Goal: Task Accomplishment & Management: Manage account settings

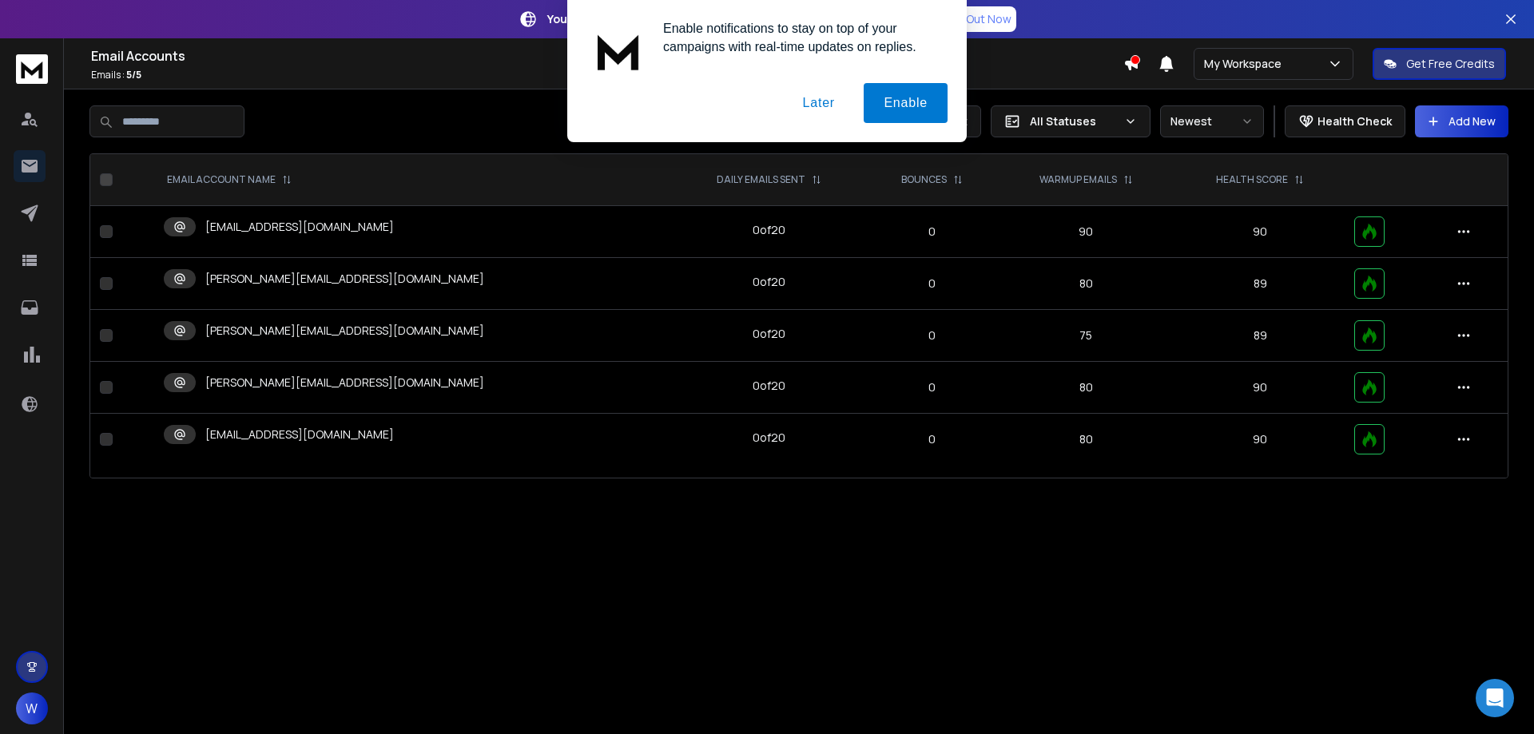
click at [30, 113] on div "Enable notifications to stay on top of your campaigns with real-time updates on…" at bounding box center [767, 71] width 1534 height 142
click at [27, 208] on icon at bounding box center [29, 213] width 19 height 19
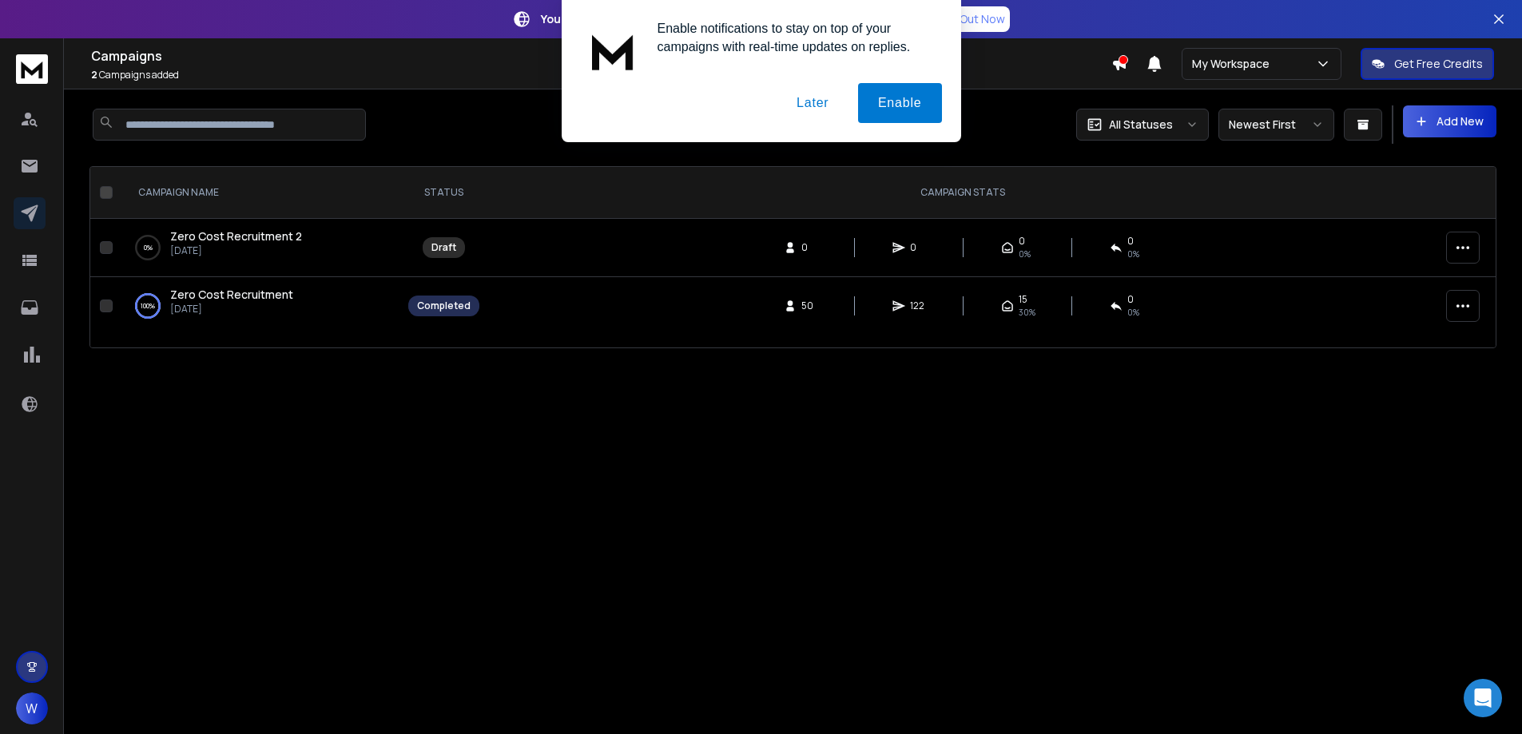
click at [813, 95] on button "Later" at bounding box center [813, 103] width 72 height 40
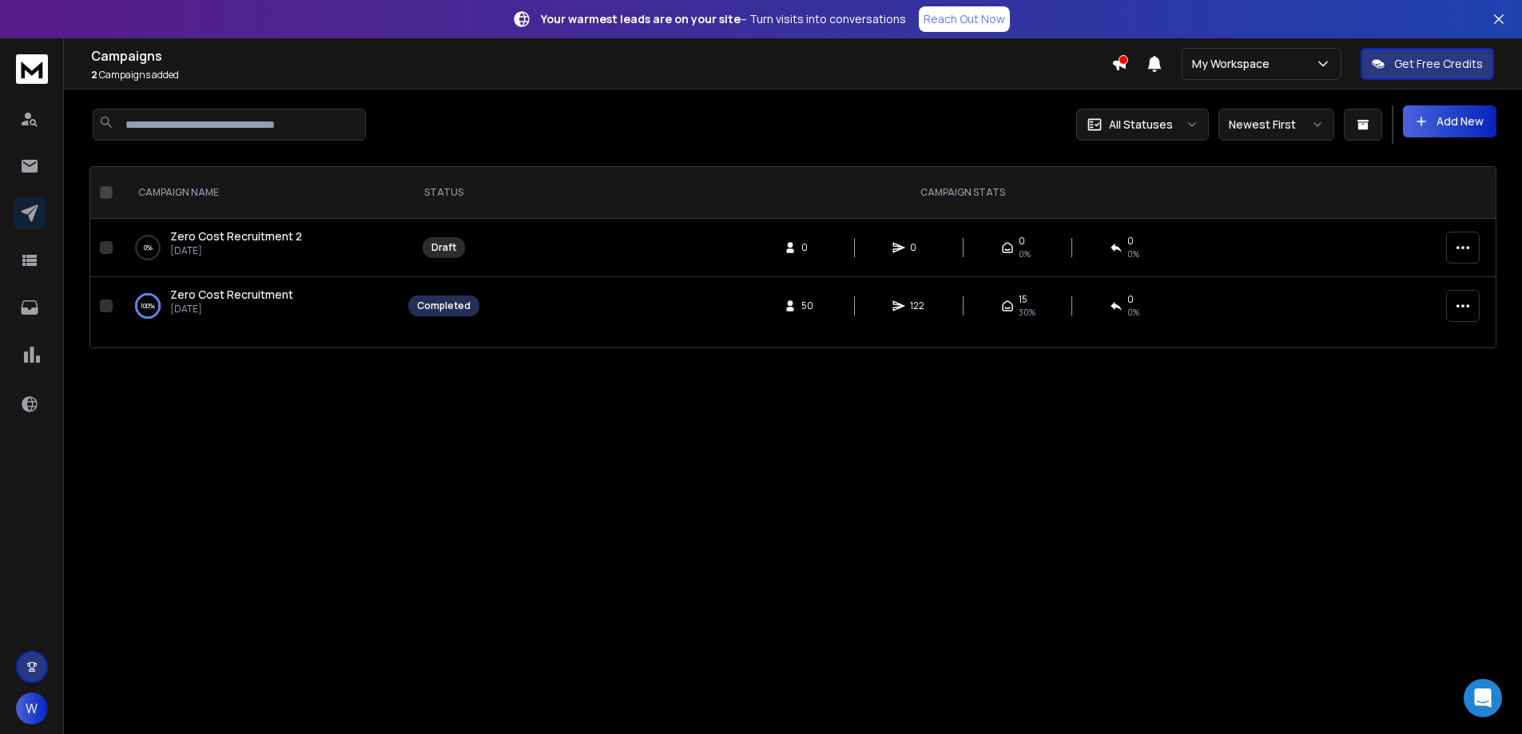
click at [227, 239] on span "Zero Cost Recruitment 2" at bounding box center [236, 236] width 132 height 15
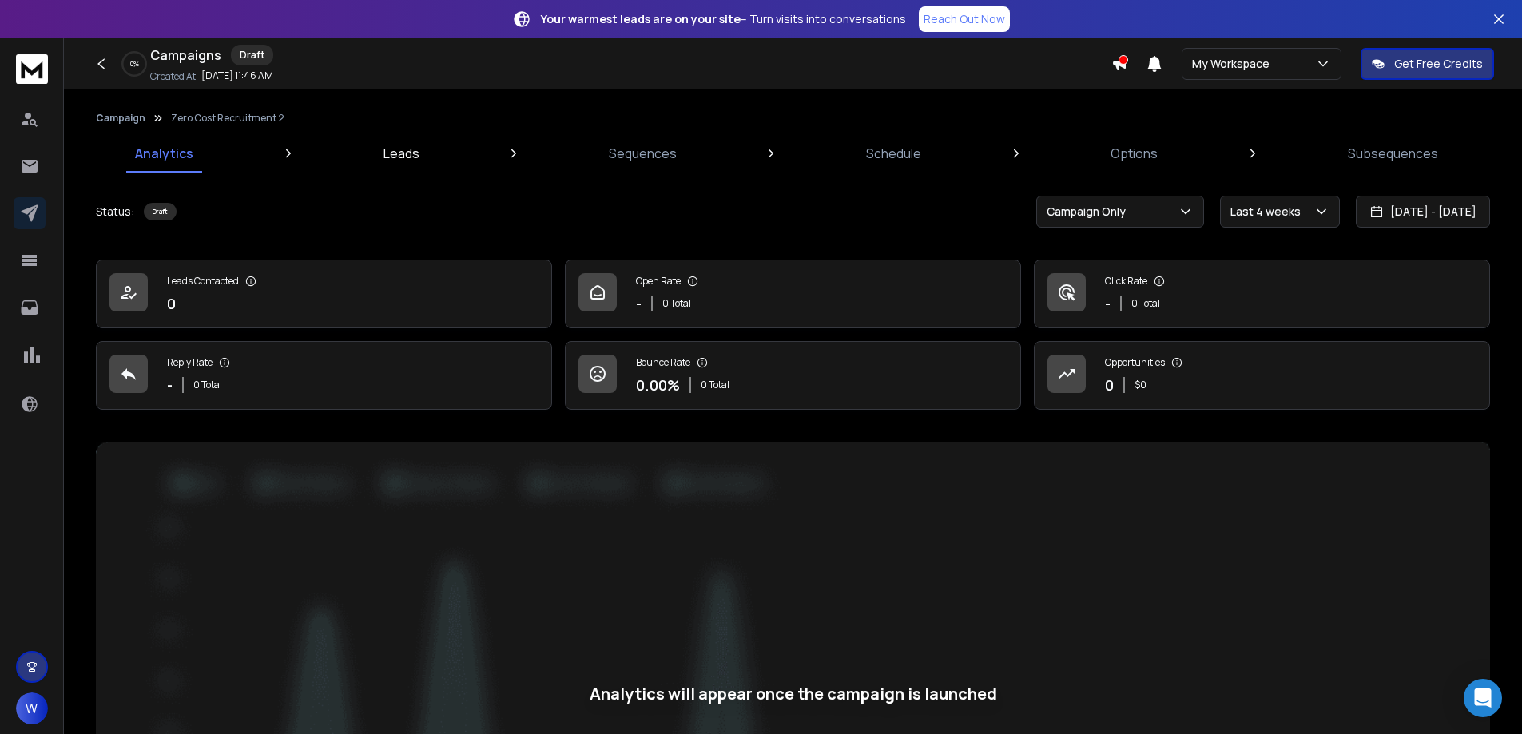
click at [401, 152] on p "Leads" at bounding box center [402, 153] width 36 height 19
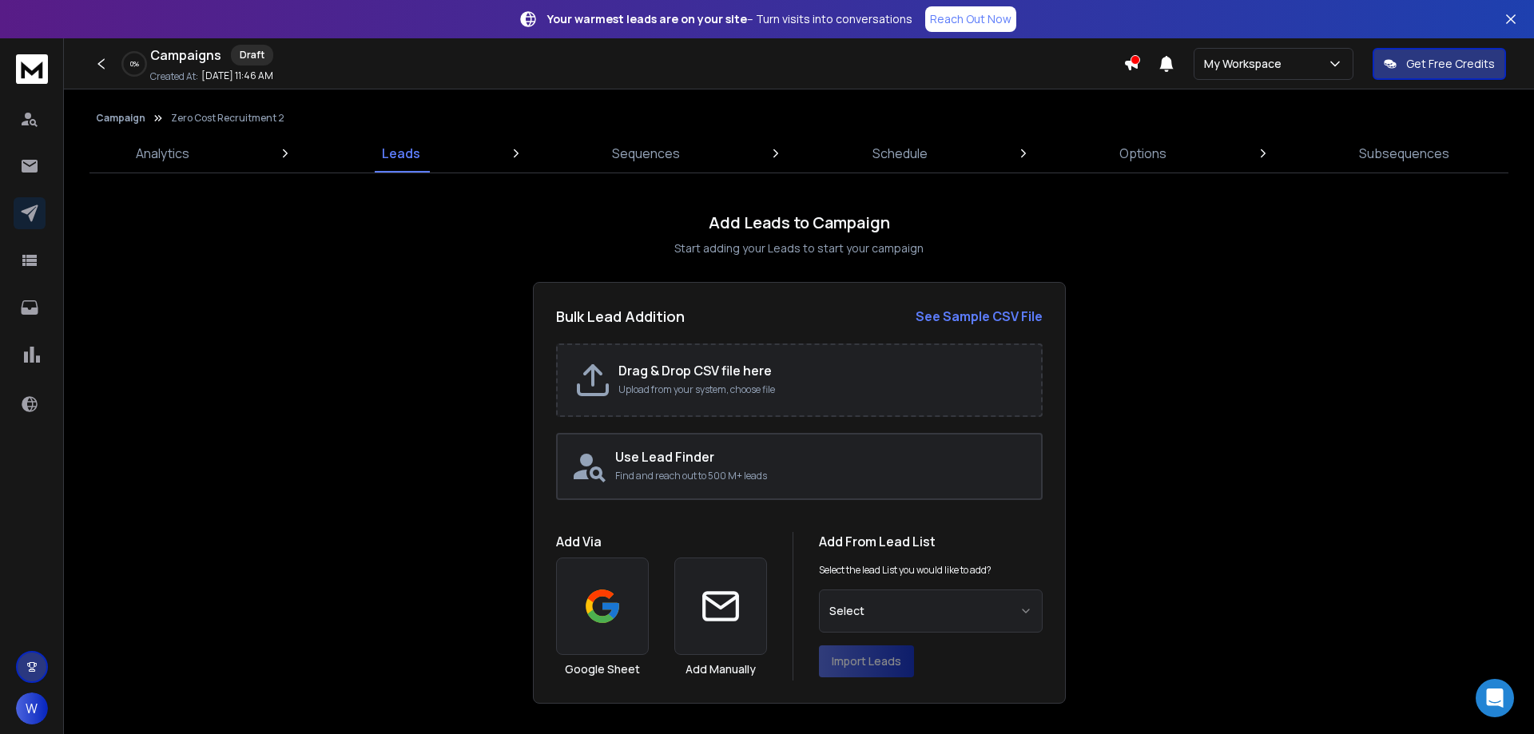
click at [945, 310] on strong "See Sample CSV File" at bounding box center [979, 317] width 127 height 18
click at [688, 376] on h2 "Drag & Drop CSV file here" at bounding box center [822, 370] width 407 height 19
type input "**********"
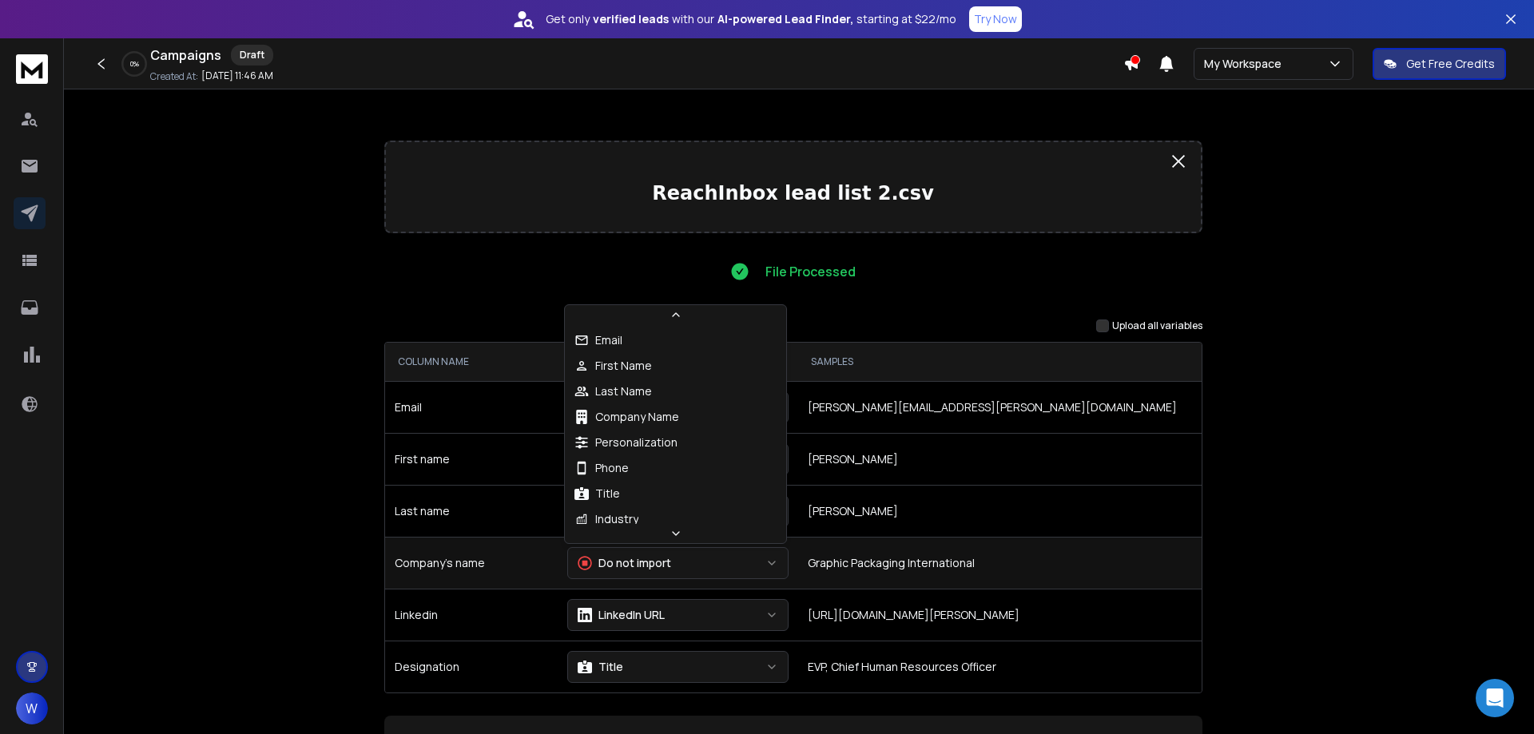
click at [774, 563] on icon "button" at bounding box center [772, 563] width 13 height 13
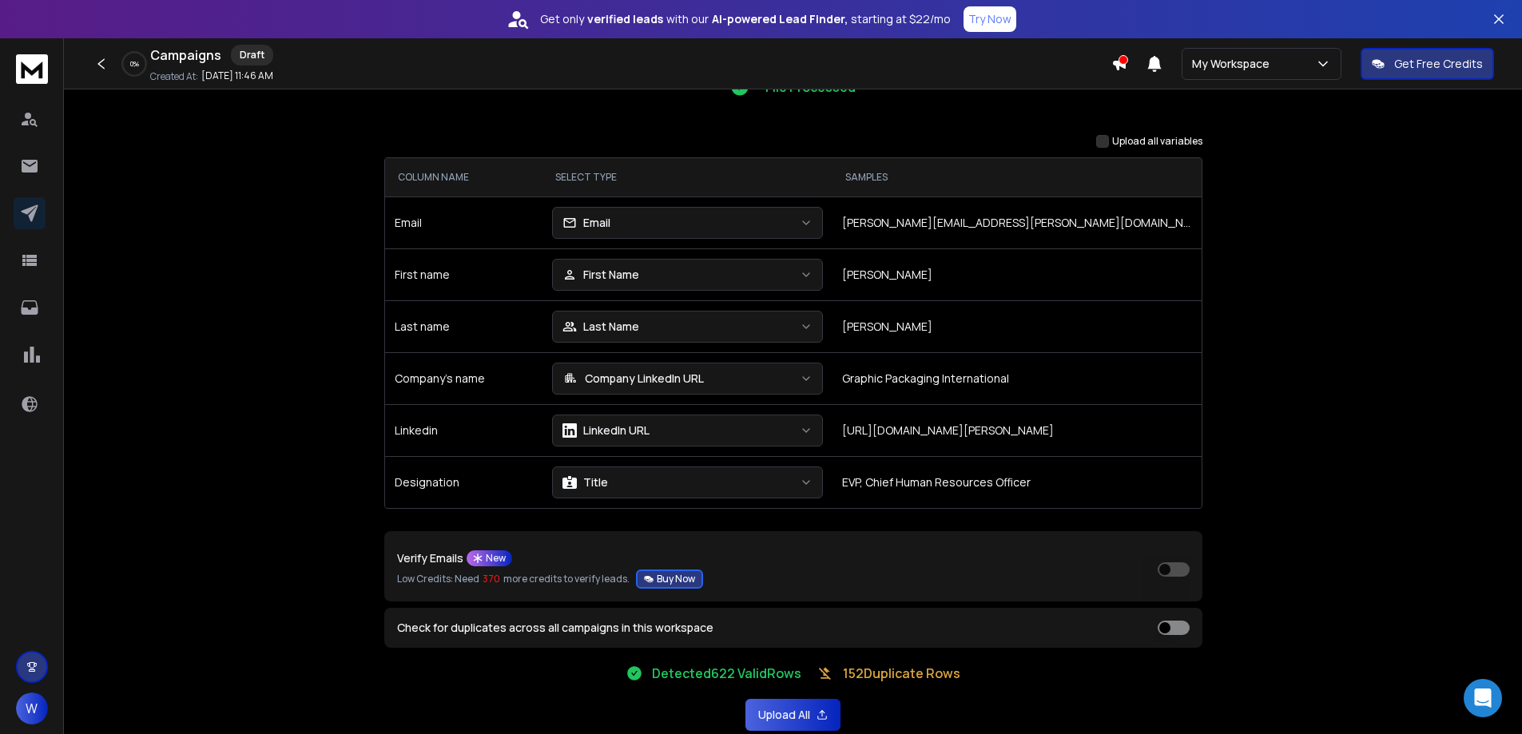
scroll to position [207, 0]
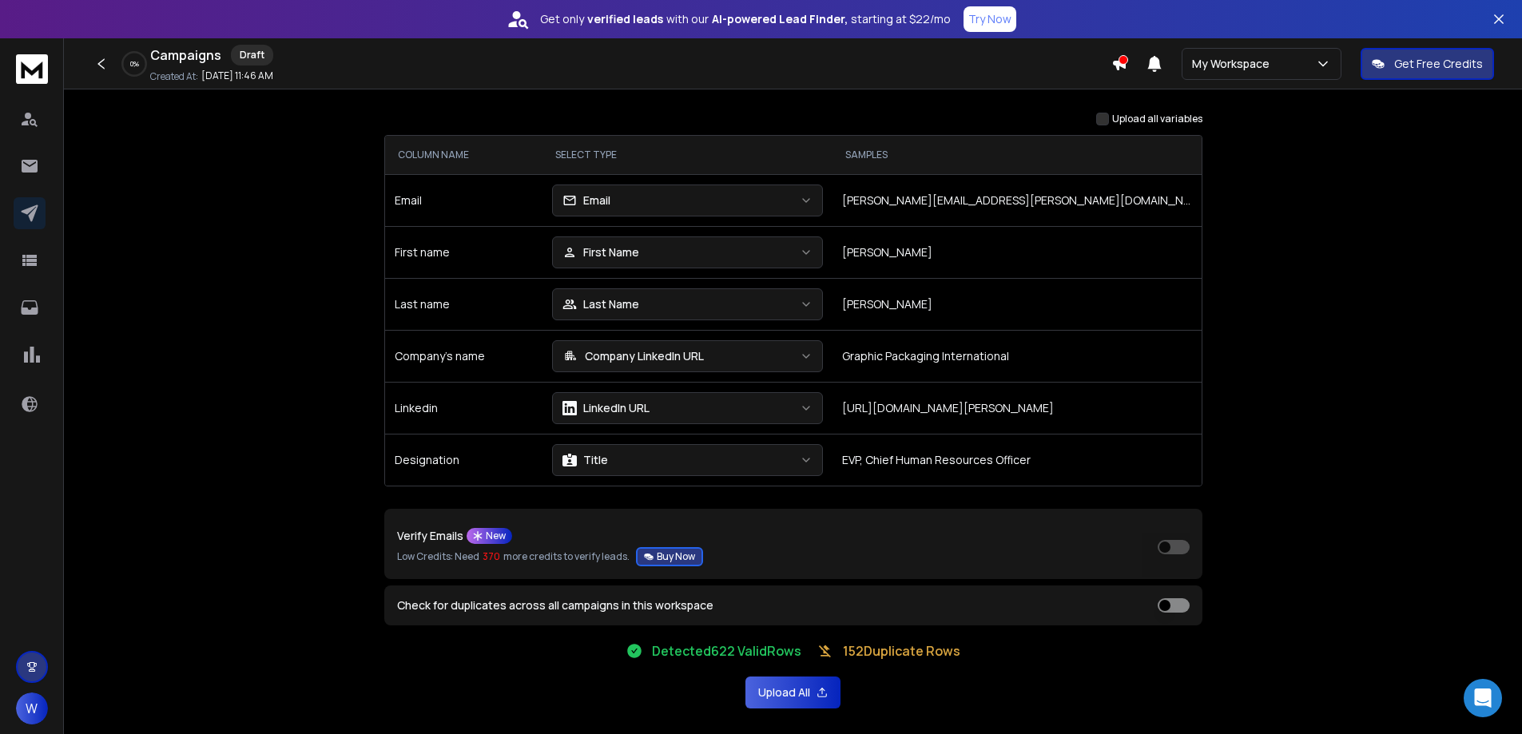
click at [774, 694] on button "Upload All" at bounding box center [793, 693] width 95 height 32
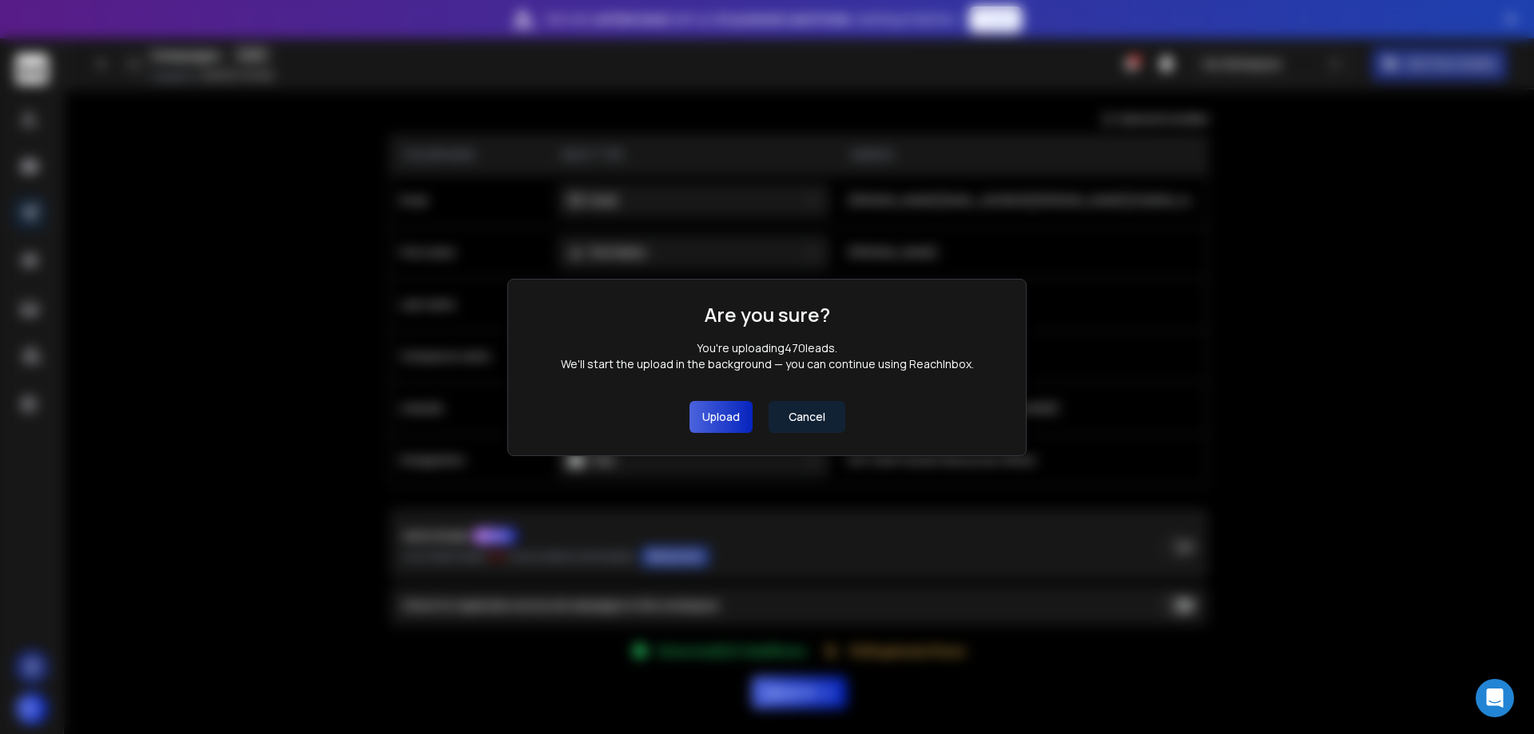
click at [722, 416] on button "Upload" at bounding box center [721, 417] width 63 height 32
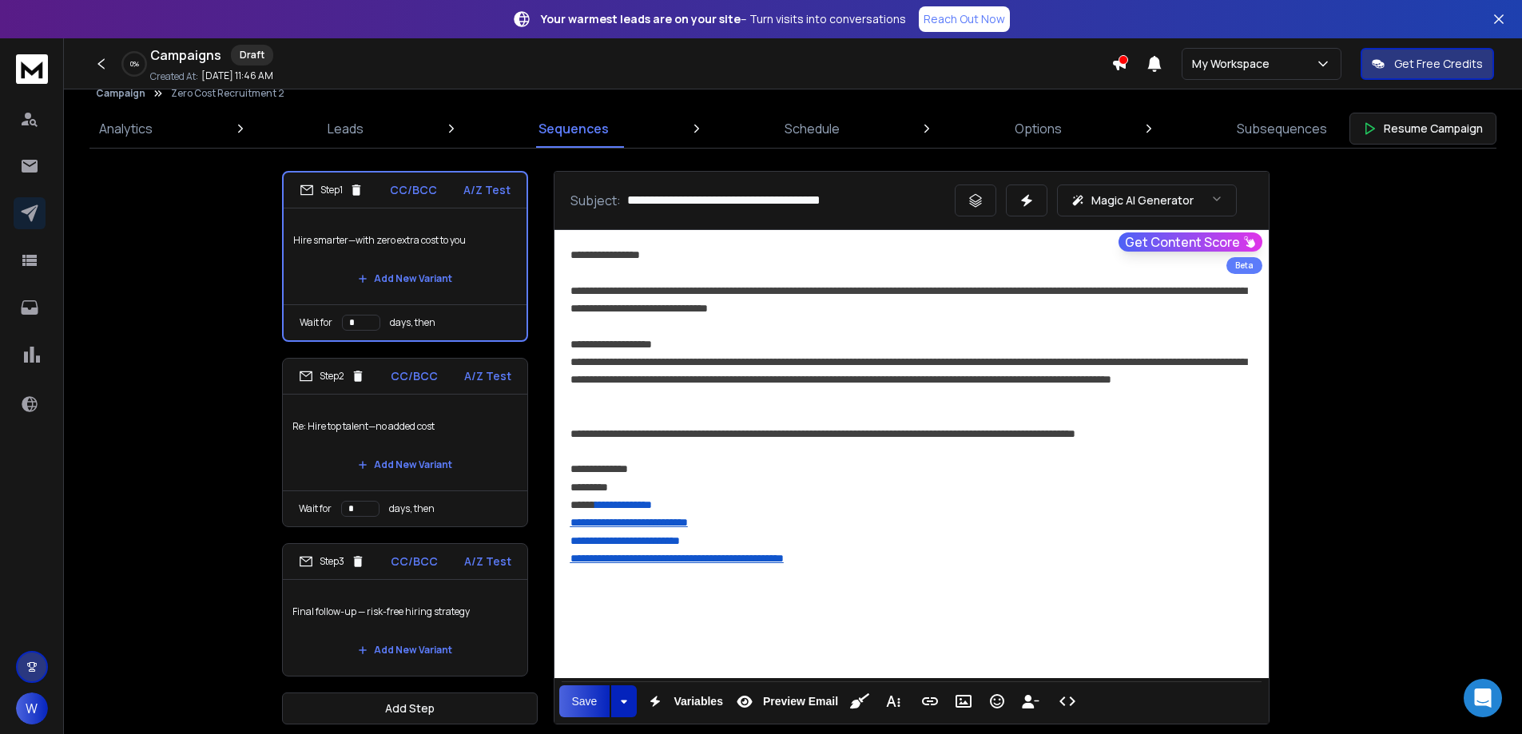
scroll to position [38, 0]
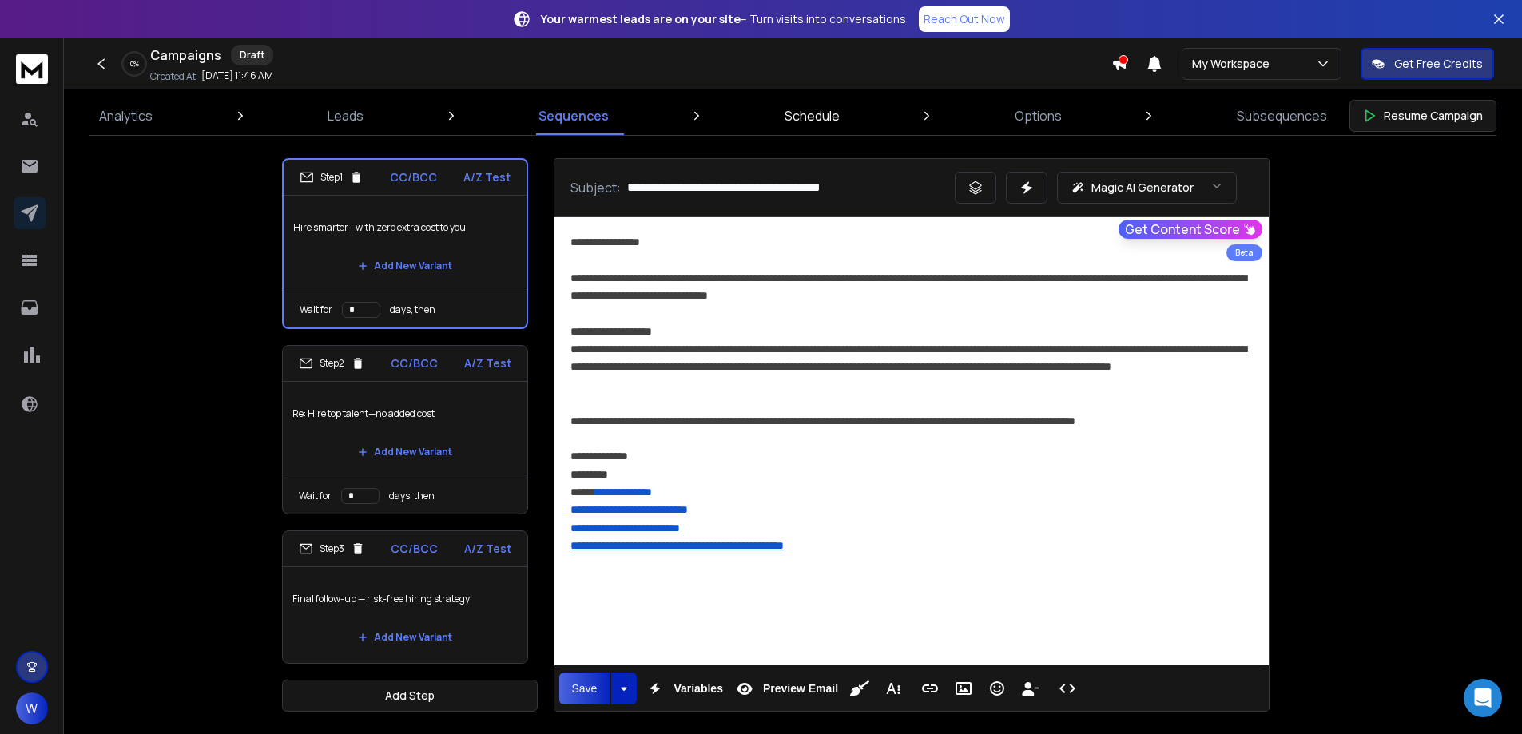
click at [797, 115] on p "Schedule" at bounding box center [812, 115] width 55 height 19
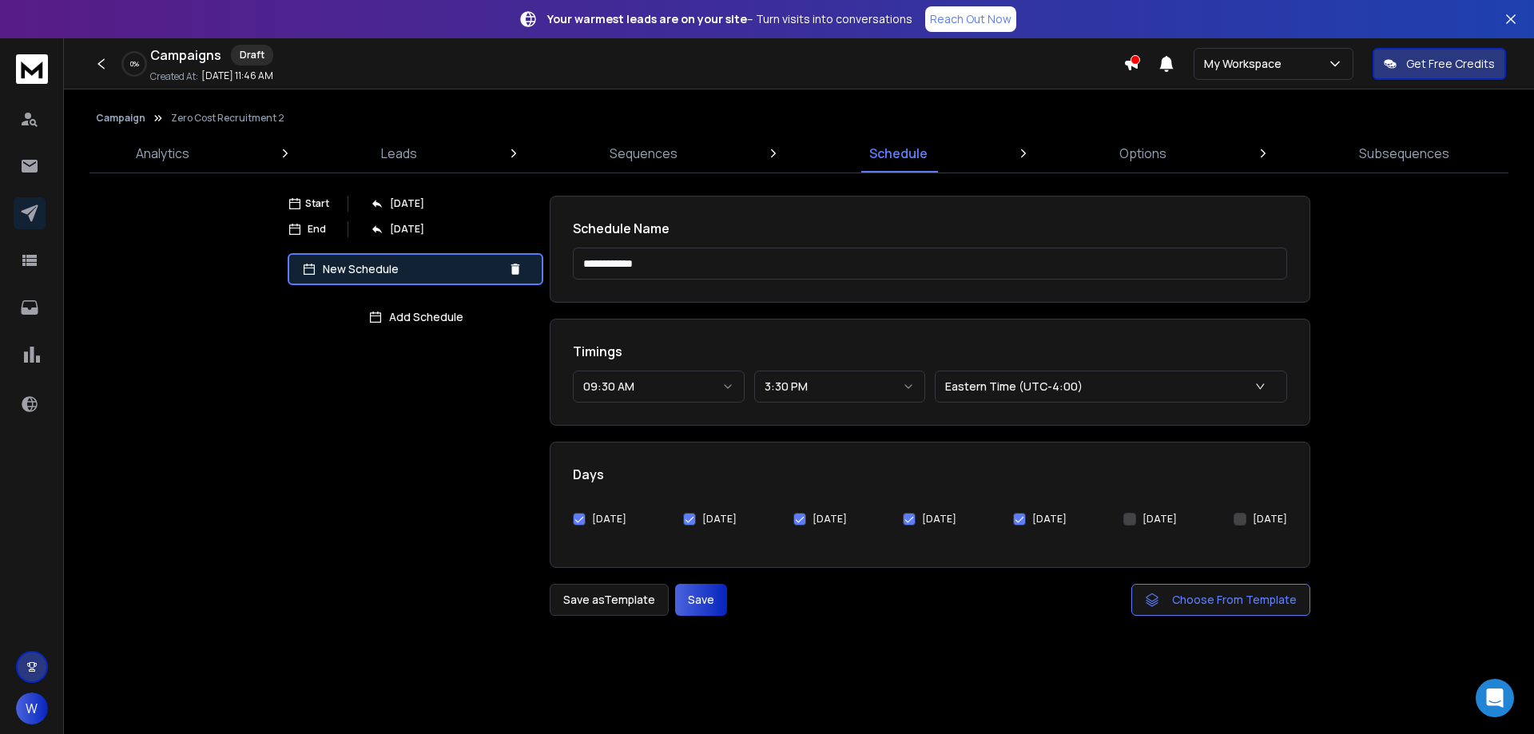
click at [411, 270] on p "New Schedule" at bounding box center [412, 269] width 179 height 16
click at [1026, 520] on button "Friday" at bounding box center [1019, 519] width 13 height 13
click at [408, 201] on p "Wed Jul 09 2025" at bounding box center [407, 203] width 34 height 13
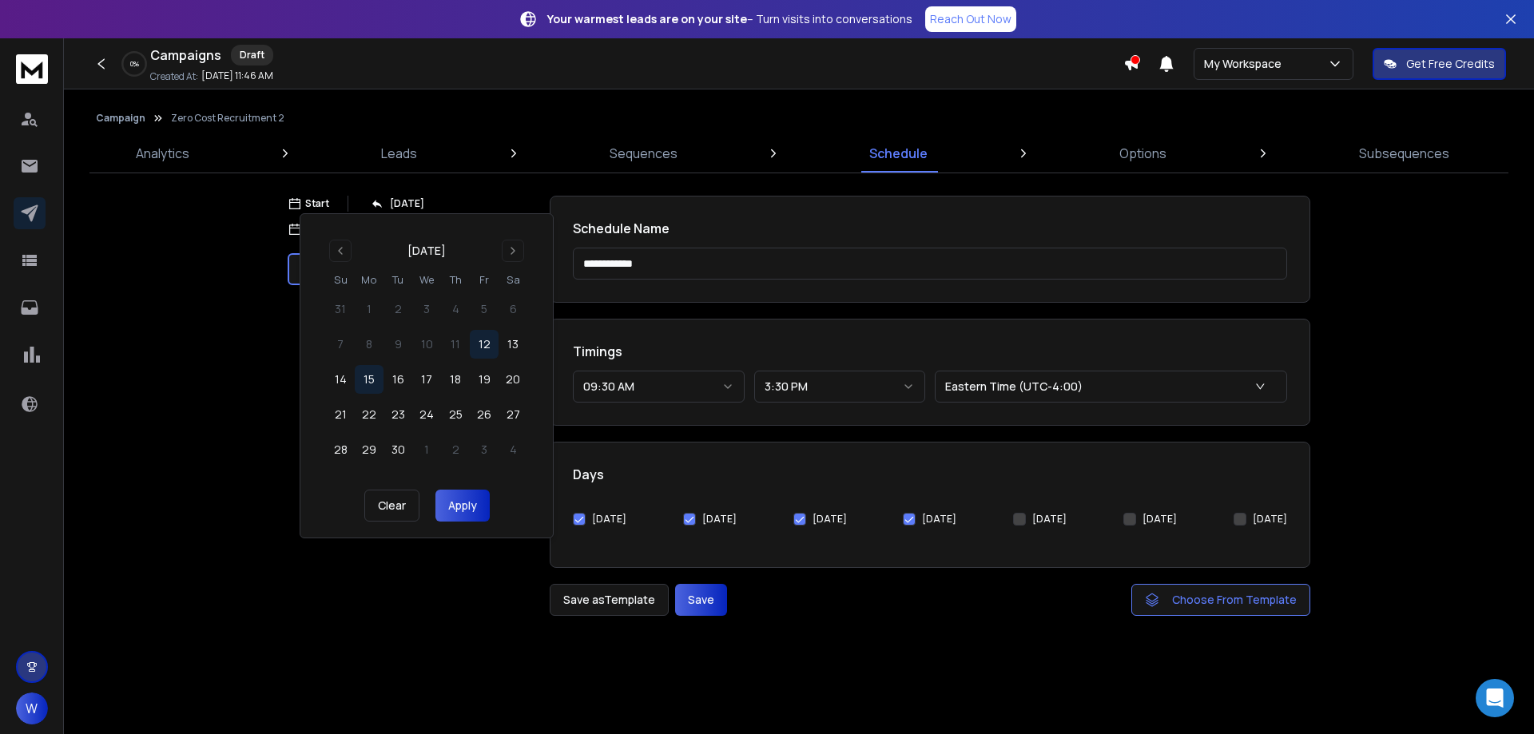
click at [368, 385] on button "15" at bounding box center [369, 379] width 29 height 29
click at [468, 511] on button "Apply" at bounding box center [463, 506] width 54 height 32
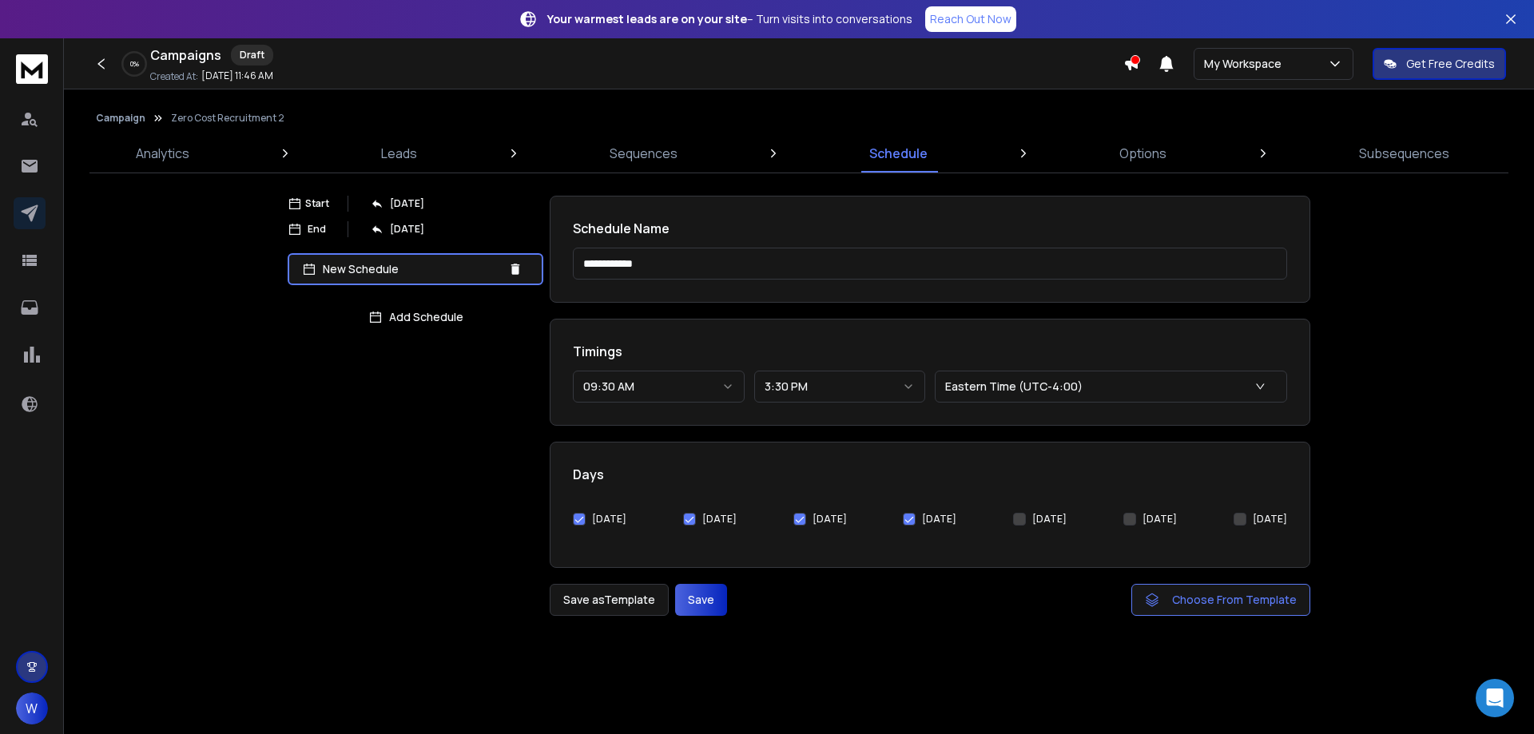
click at [424, 230] on p "Thu Jul 09 2026" at bounding box center [407, 229] width 34 height 13
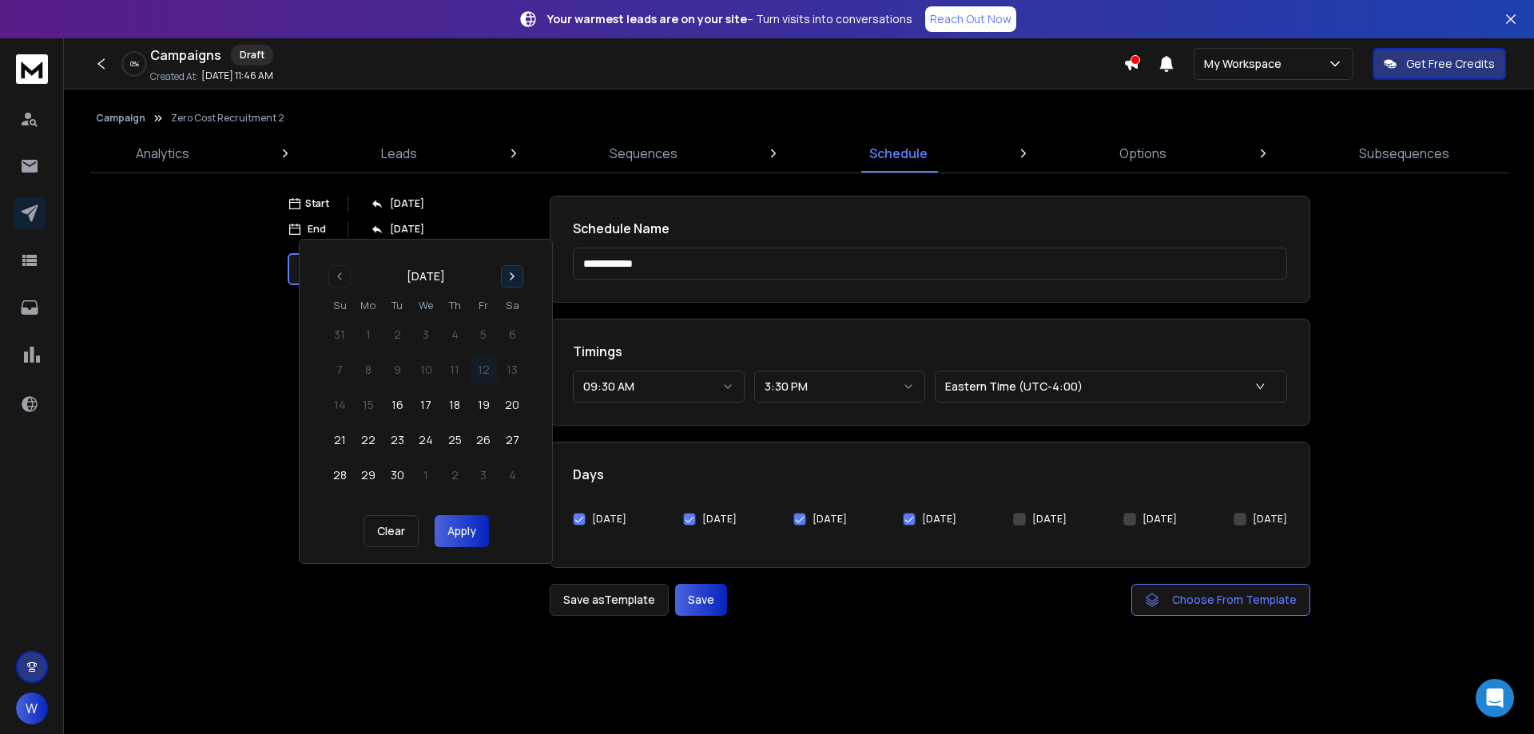
click at [509, 280] on icon "Go to next month" at bounding box center [512, 276] width 13 height 13
click at [337, 275] on icon "Go to previous month" at bounding box center [339, 276] width 13 height 13
click at [392, 480] on button "30" at bounding box center [397, 475] width 29 height 29
click at [471, 536] on button "Apply" at bounding box center [462, 531] width 54 height 32
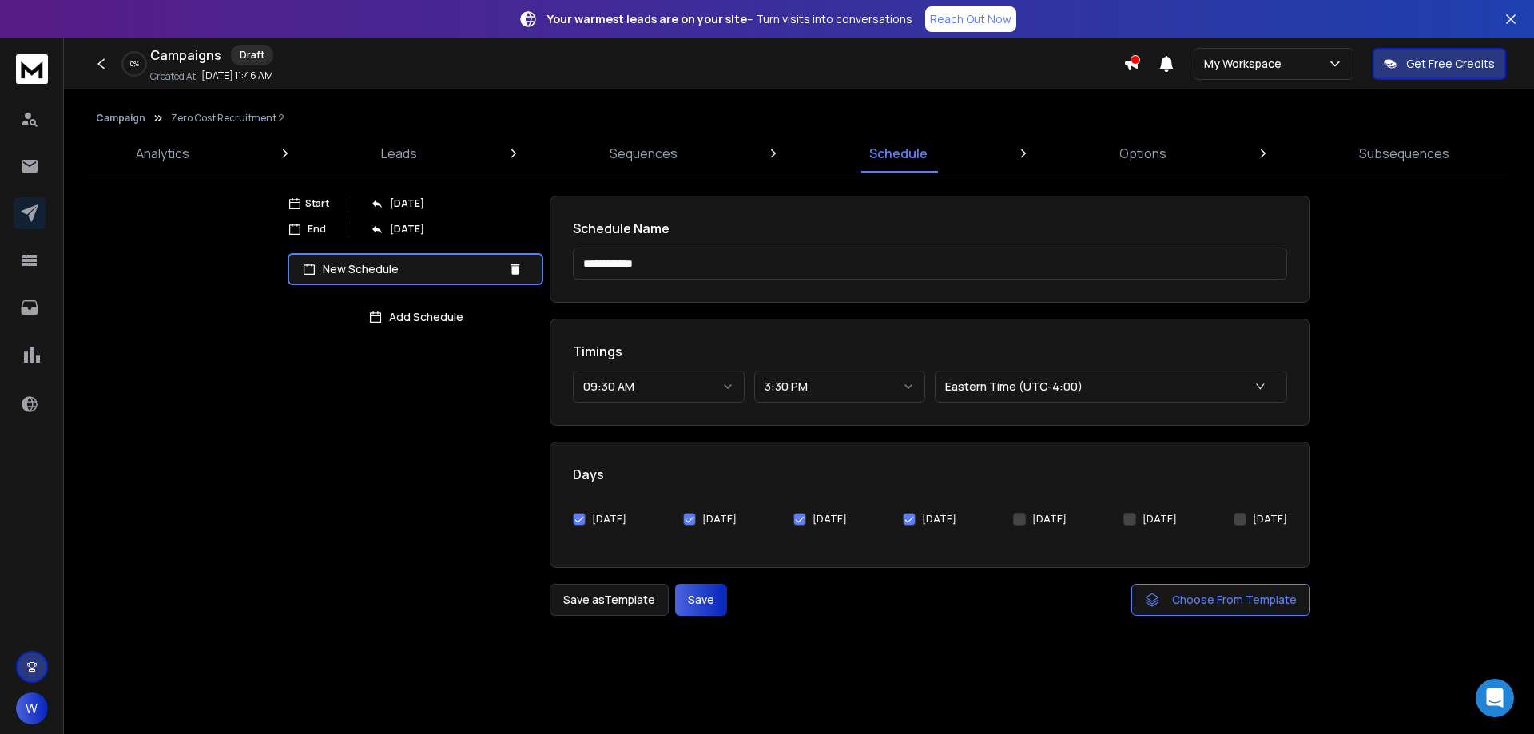
click at [709, 601] on button "Save" at bounding box center [701, 600] width 52 height 32
click at [1151, 153] on p "Options" at bounding box center [1143, 153] width 47 height 19
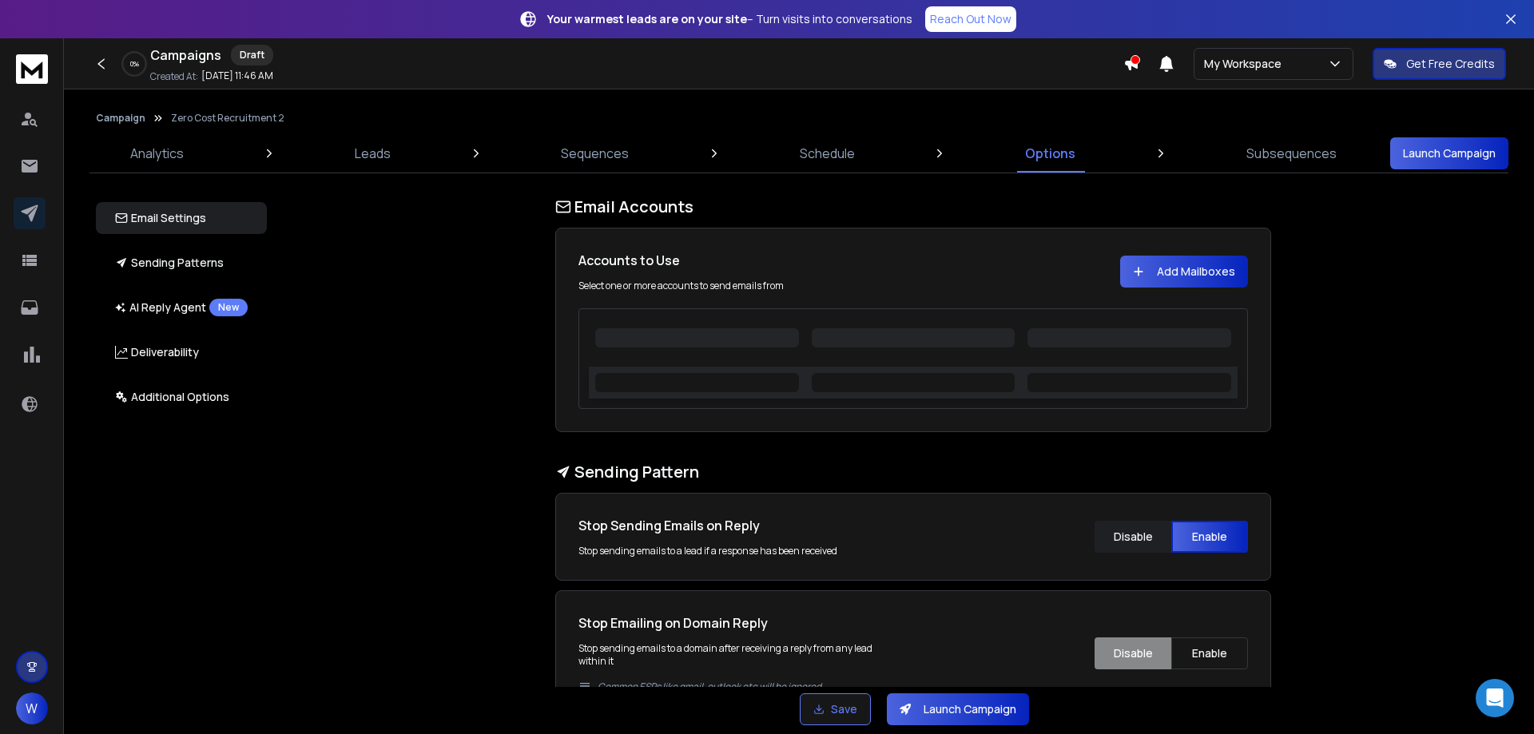
click at [1176, 279] on button "Add Mailboxes" at bounding box center [1184, 272] width 128 height 32
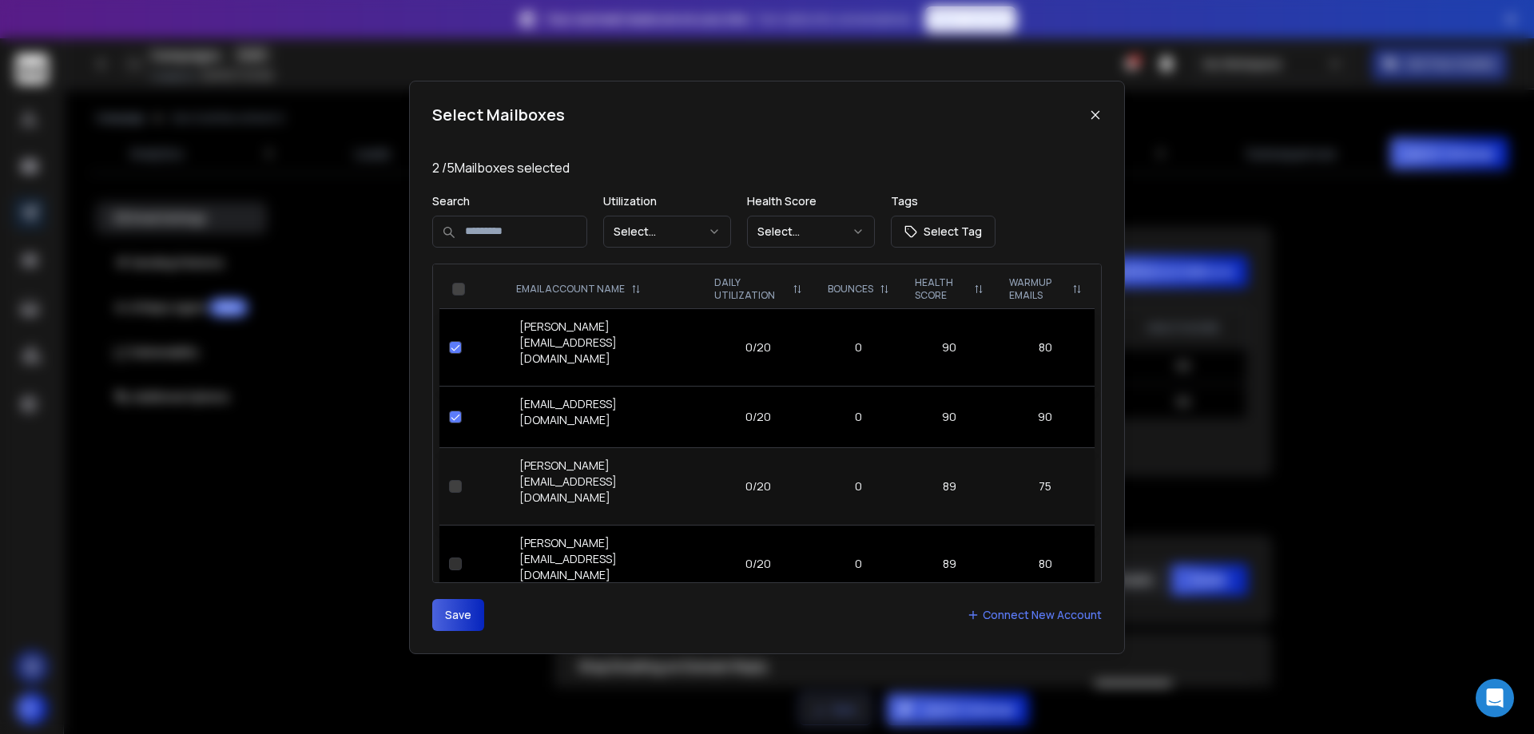
click at [454, 480] on button "button" at bounding box center [455, 486] width 13 height 13
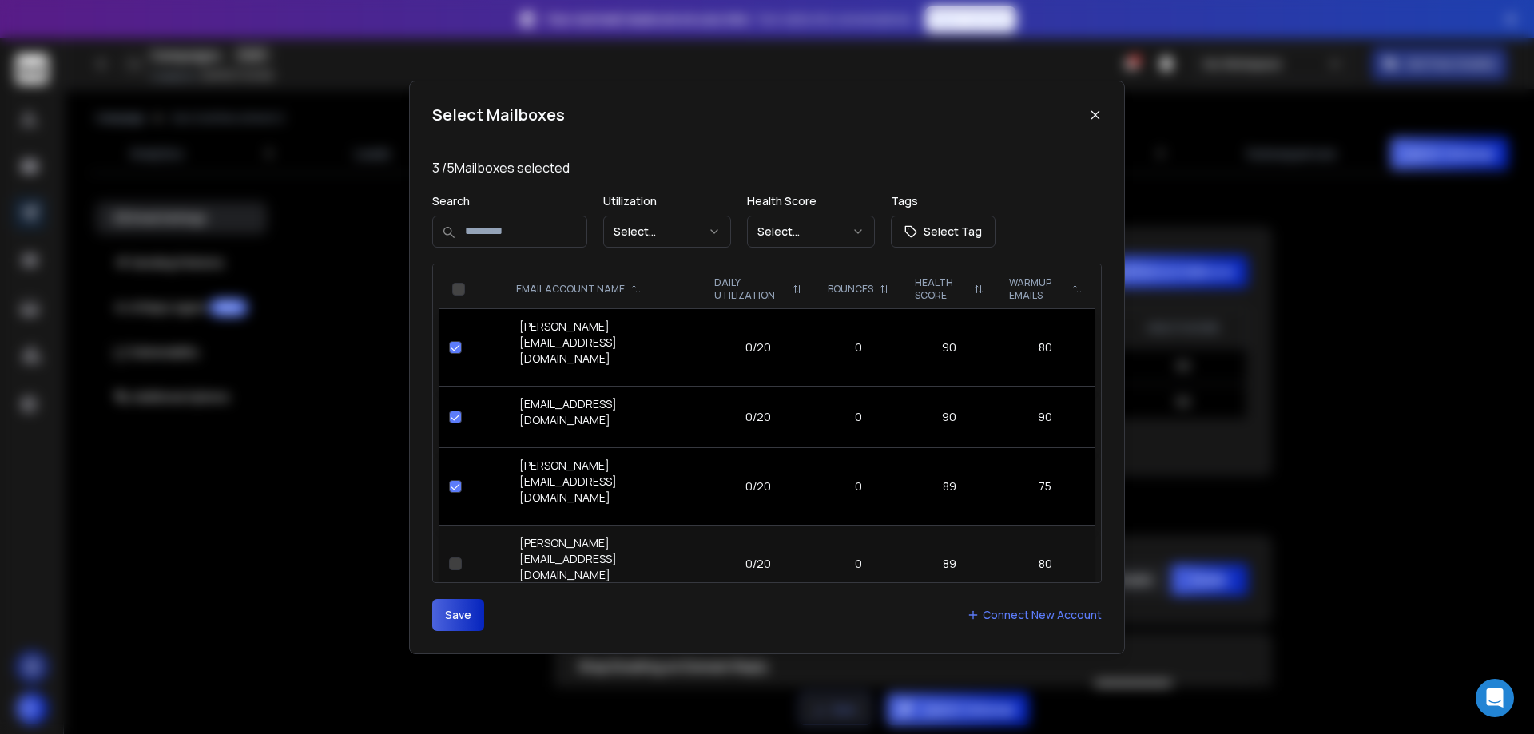
click at [453, 558] on button "button" at bounding box center [455, 564] width 13 height 13
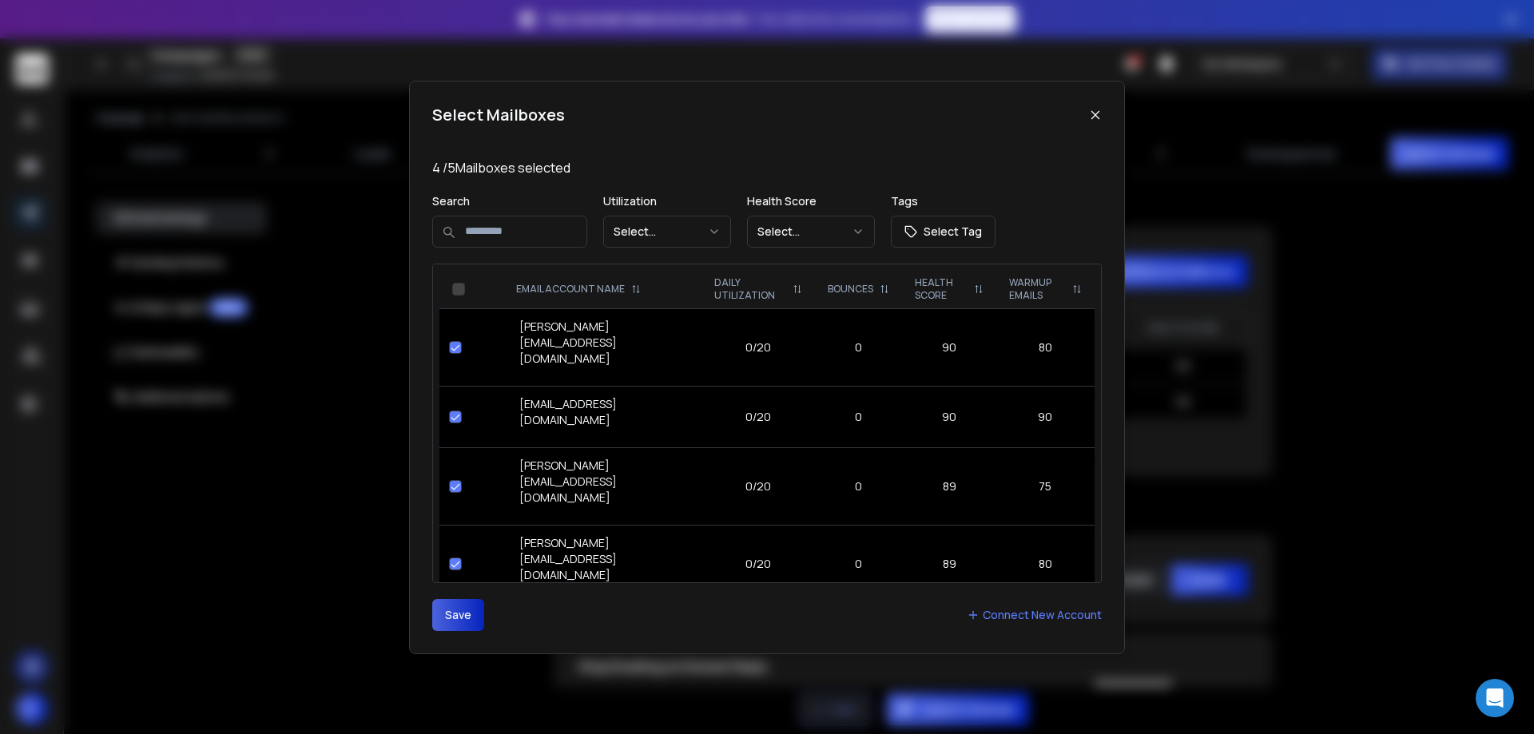
click at [459, 627] on button "button" at bounding box center [455, 633] width 13 height 13
click at [452, 610] on button "Save" at bounding box center [458, 615] width 52 height 32
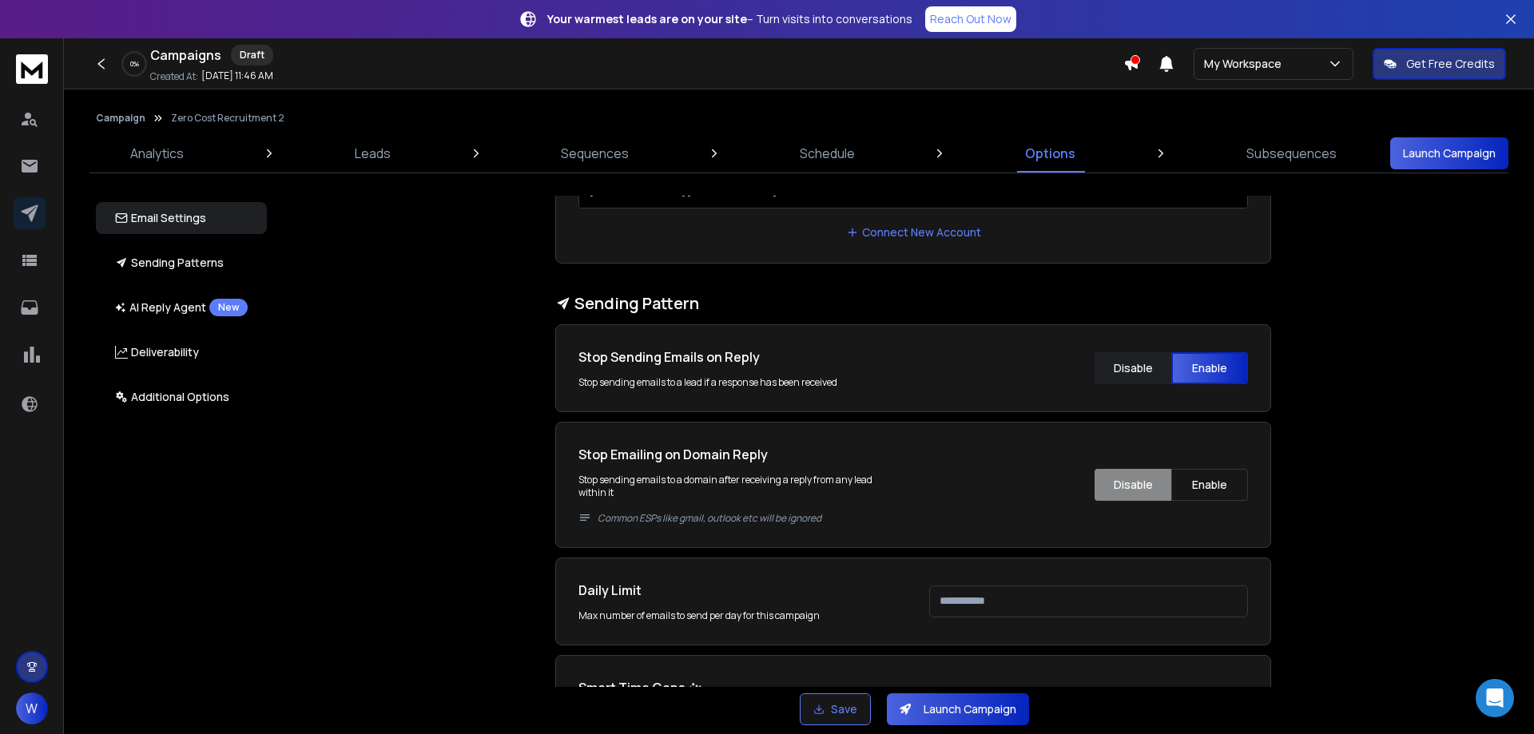
scroll to position [480, 0]
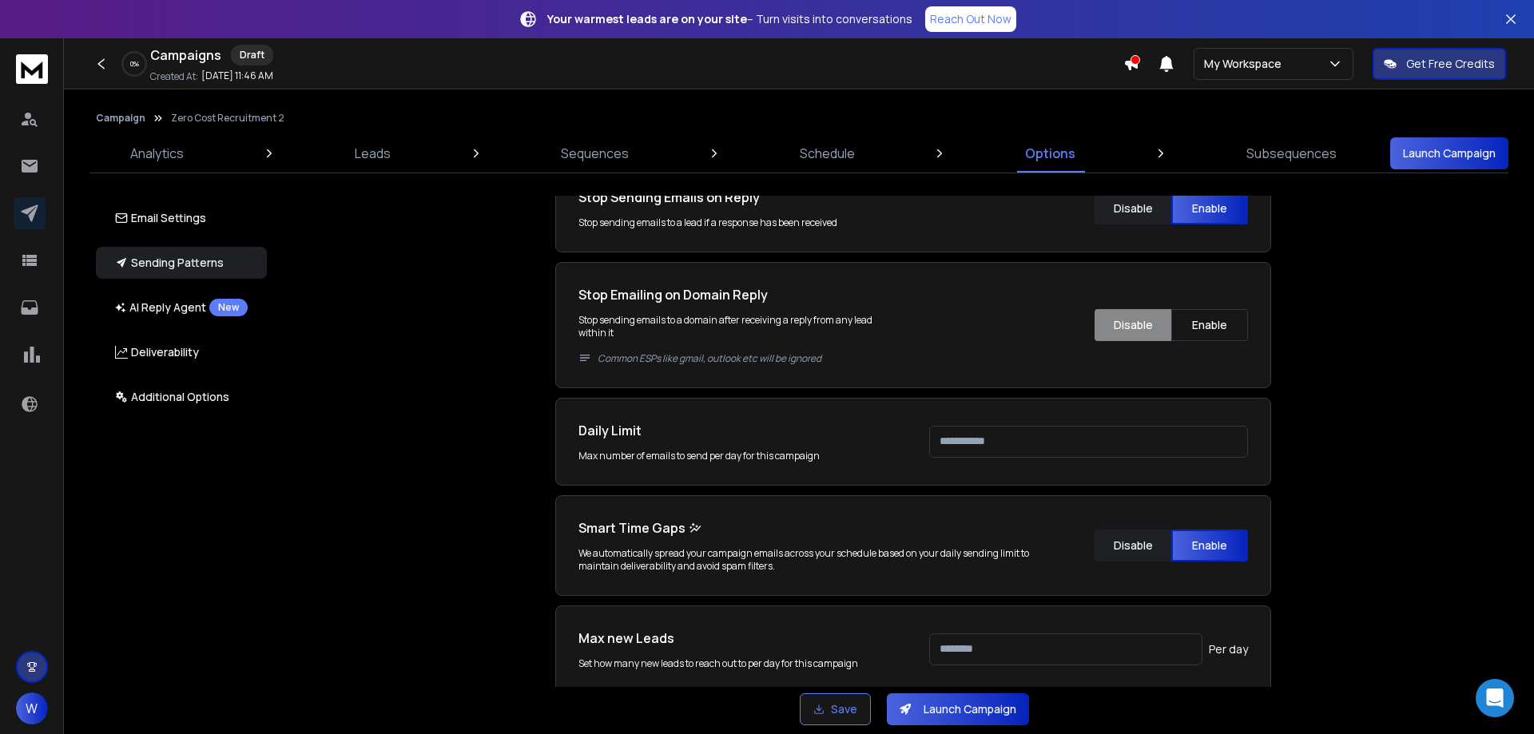
click at [964, 439] on input "**" at bounding box center [1088, 442] width 319 height 32
type input "*"
type input "**"
drag, startPoint x: 960, startPoint y: 648, endPoint x: 935, endPoint y: 650, distance: 24.8
click at [935, 650] on input "**" at bounding box center [1065, 650] width 273 height 32
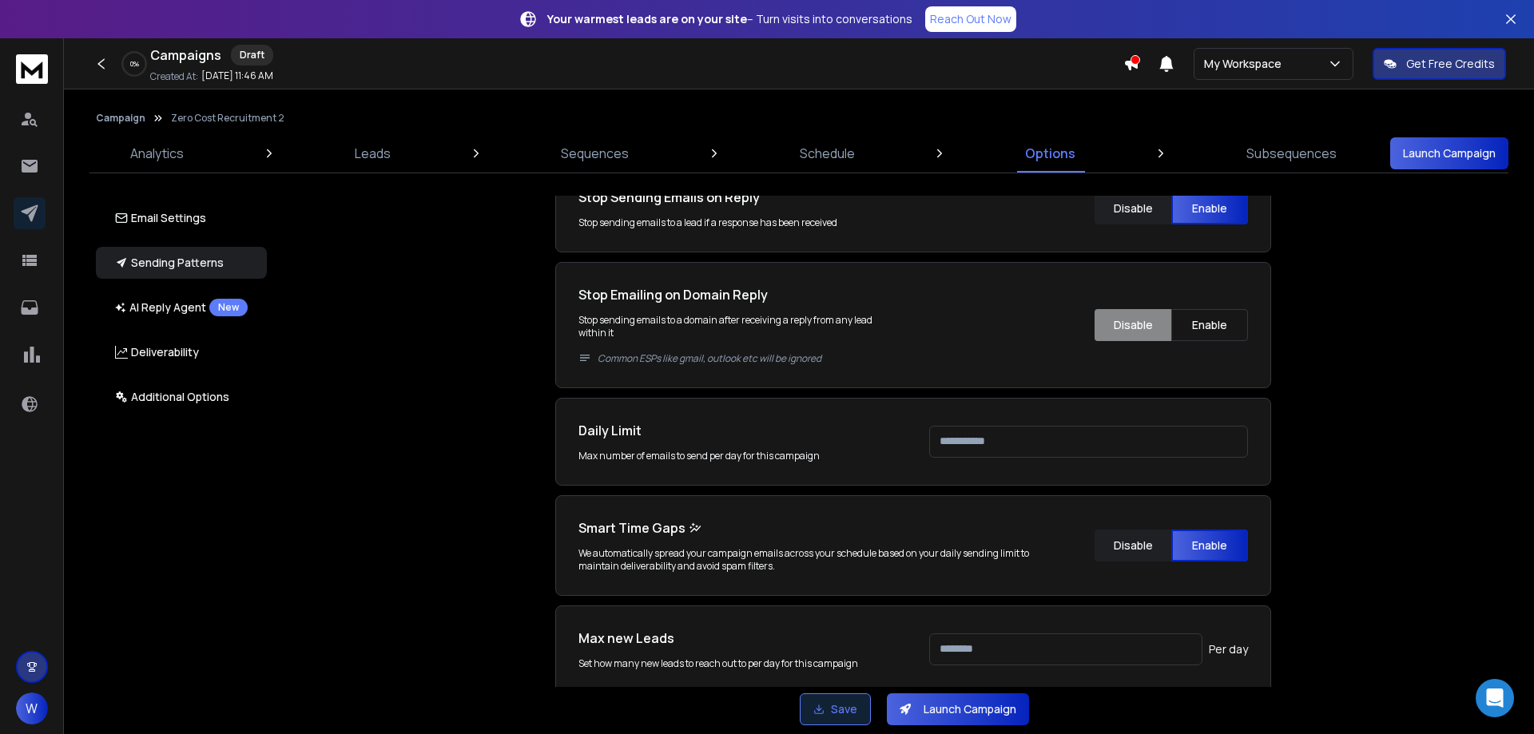
type input "**"
click at [833, 710] on button "Save" at bounding box center [835, 710] width 71 height 32
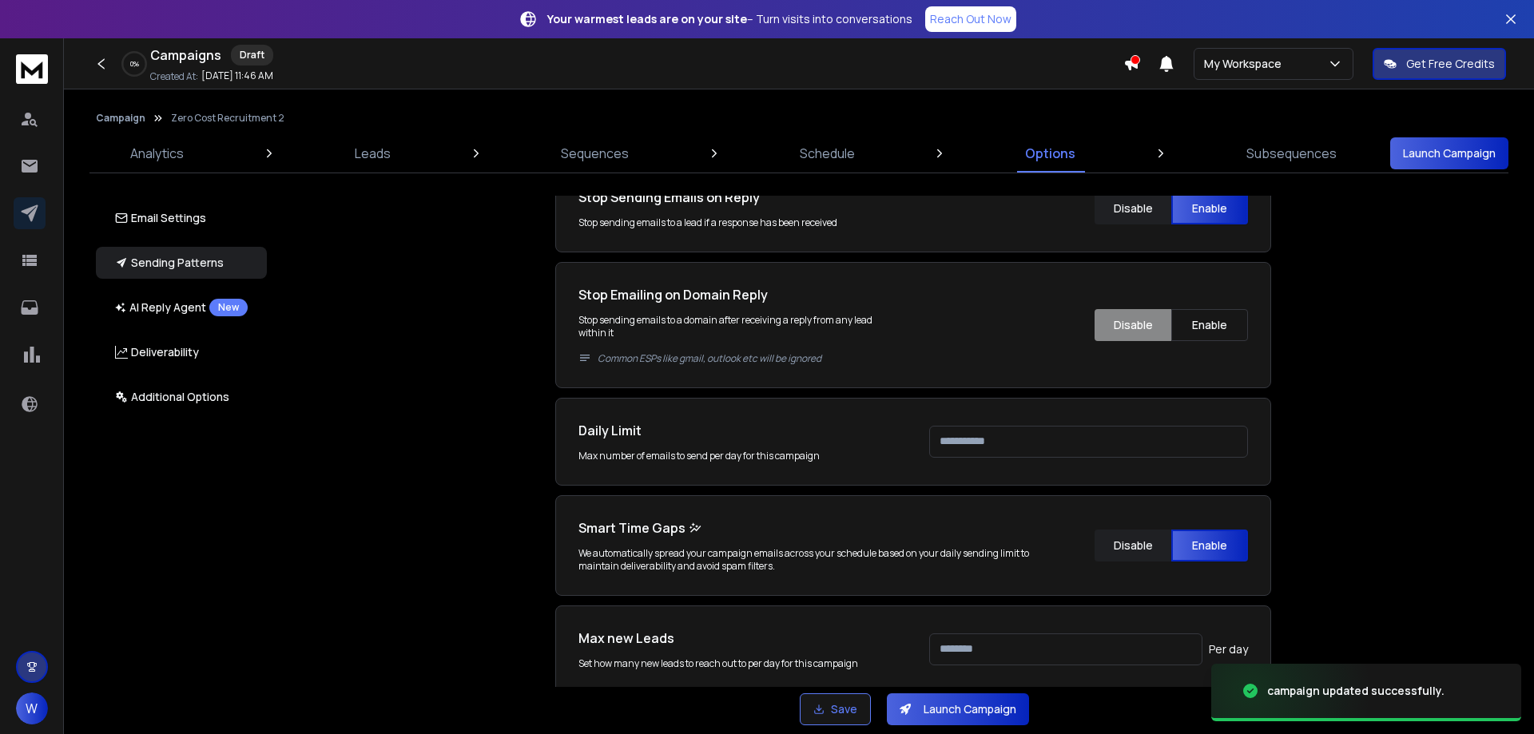
click at [963, 713] on button "Launch Campaign" at bounding box center [958, 710] width 142 height 32
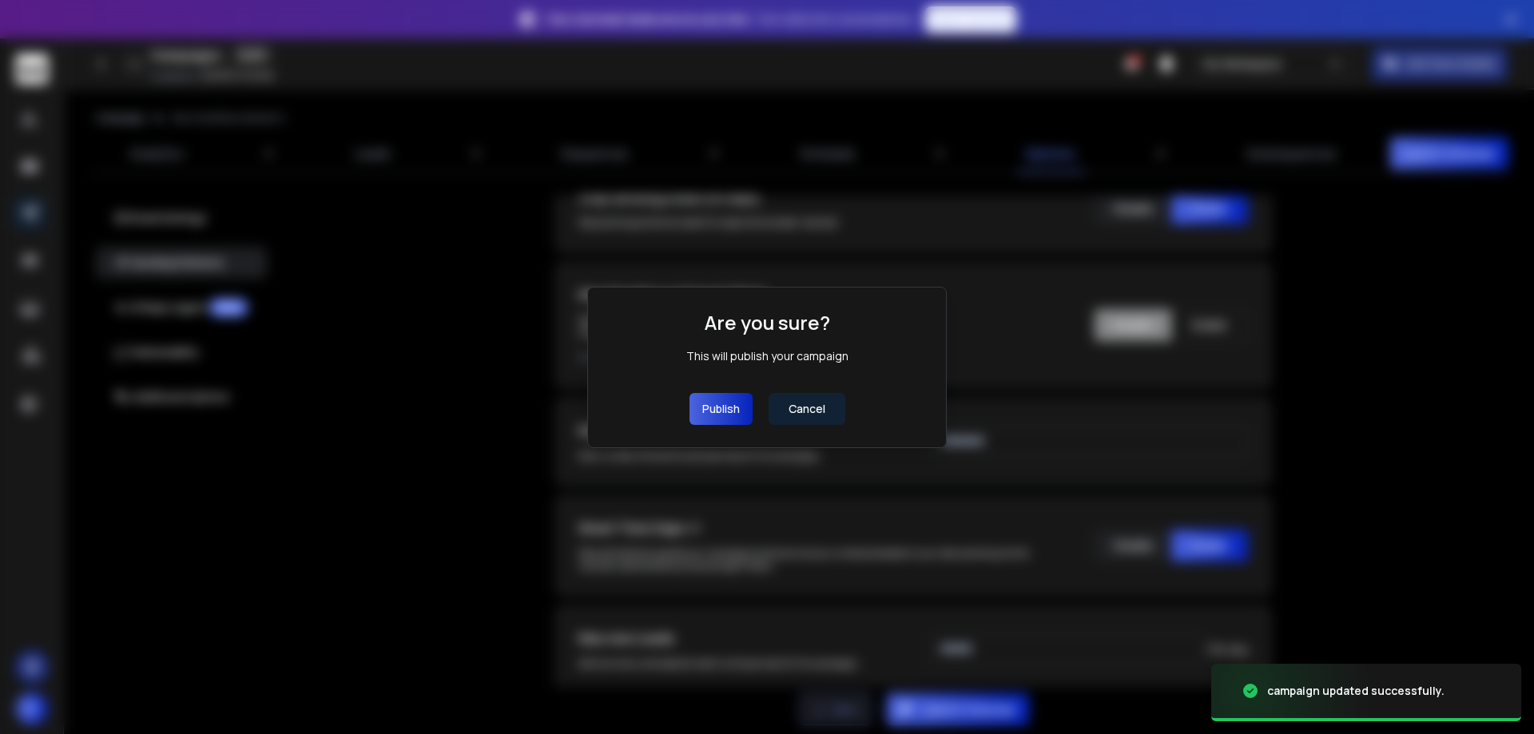
click at [719, 407] on button "Publish" at bounding box center [721, 409] width 63 height 32
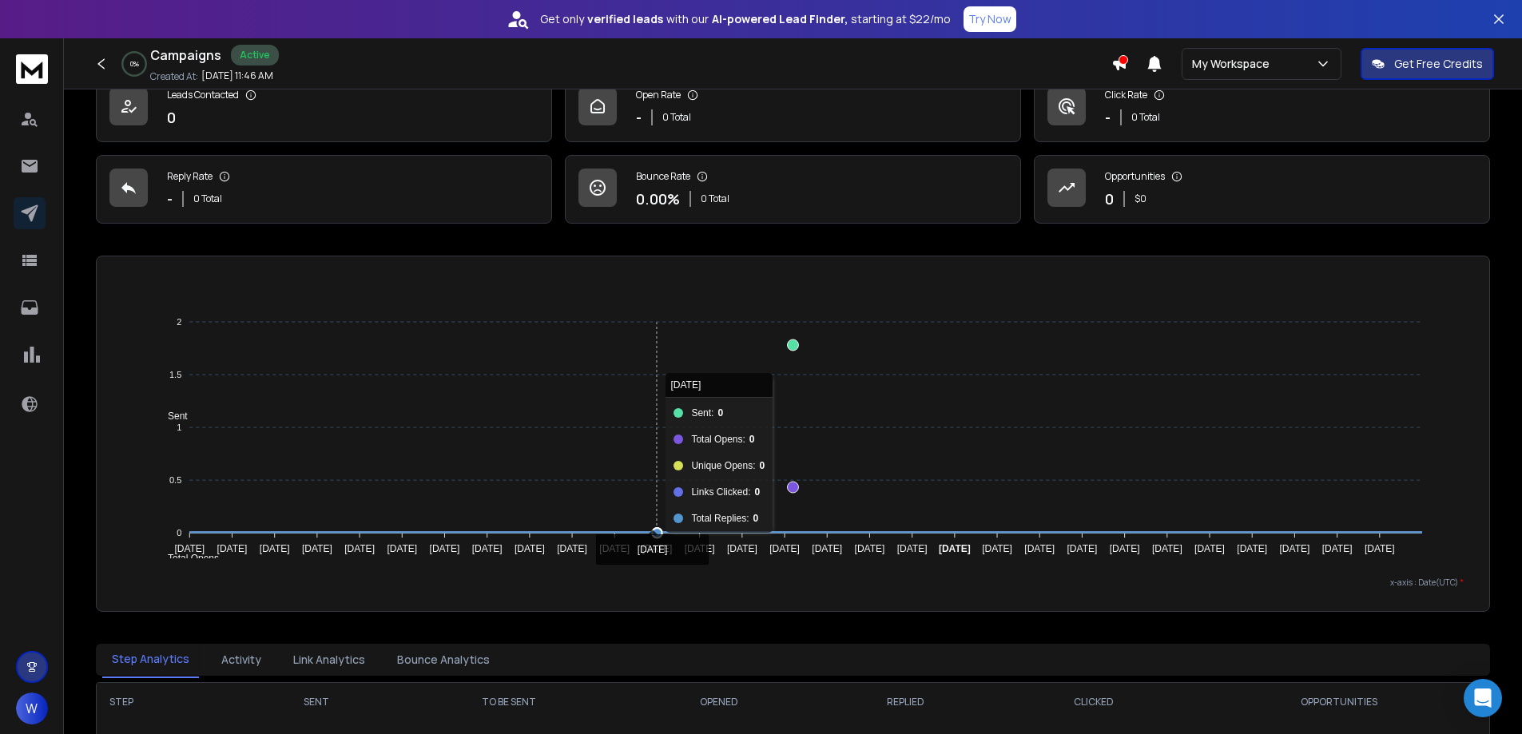
scroll to position [160, 0]
